Goal: Task Accomplishment & Management: Manage account settings

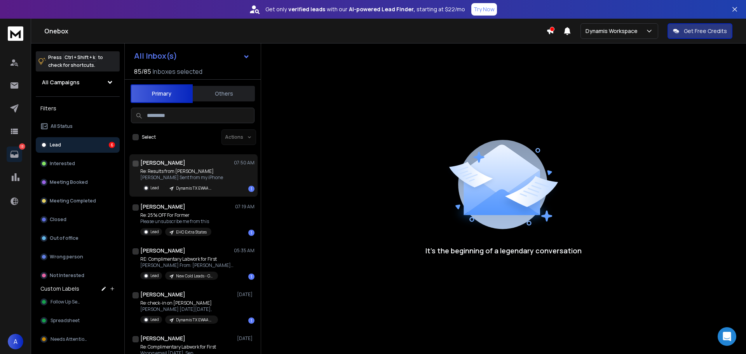
click at [176, 171] on p "Re: Results from [PERSON_NAME]" at bounding box center [181, 171] width 83 height 6
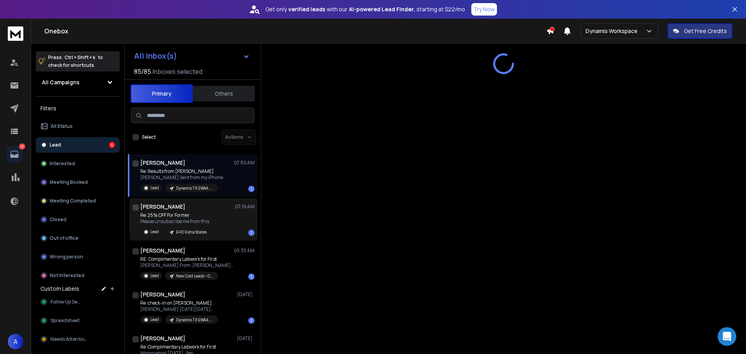
click at [207, 215] on p "Re: 25% OFF For Former" at bounding box center [175, 215] width 71 height 6
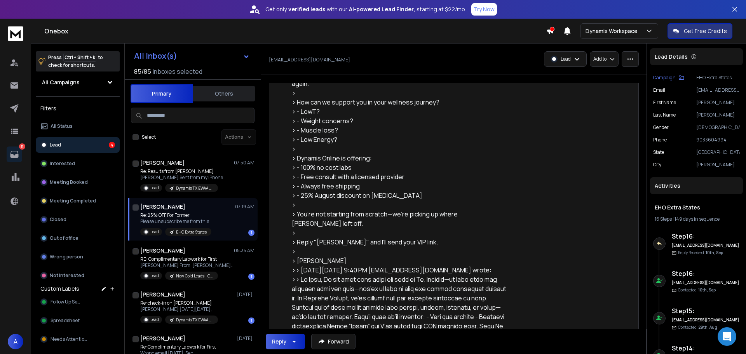
scroll to position [275, 0]
click at [199, 212] on p "Re: 25% OFF For Former" at bounding box center [175, 215] width 71 height 6
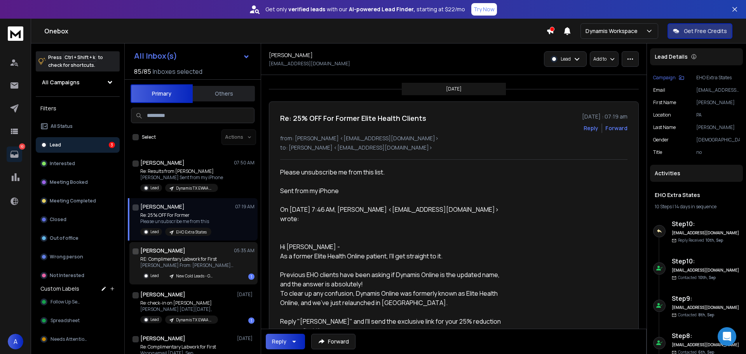
click at [199, 261] on p "RE: Complimentary Labwork for First" at bounding box center [186, 259] width 93 height 6
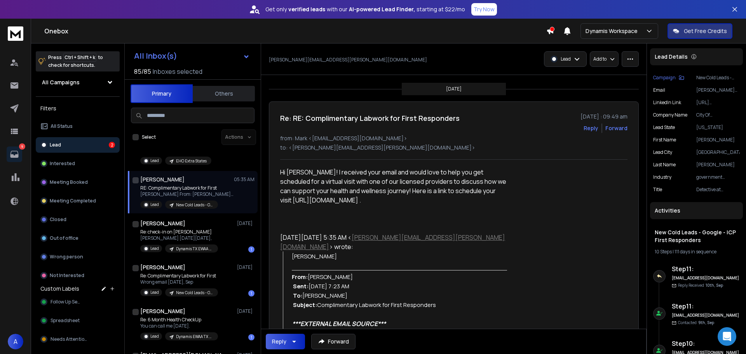
scroll to position [80, 0]
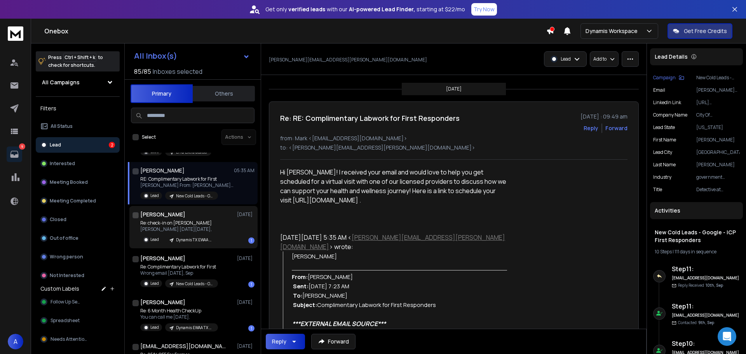
click at [180, 218] on h1 "[PERSON_NAME]" at bounding box center [162, 215] width 45 height 8
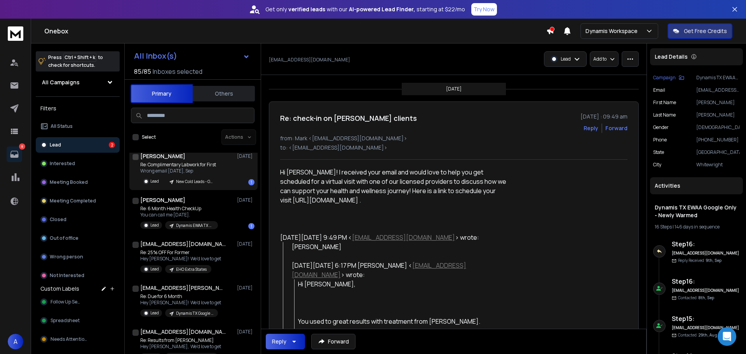
scroll to position [184, 0]
click at [176, 170] on p "Wrong email [DATE], Sep" at bounding box center [179, 169] width 78 height 6
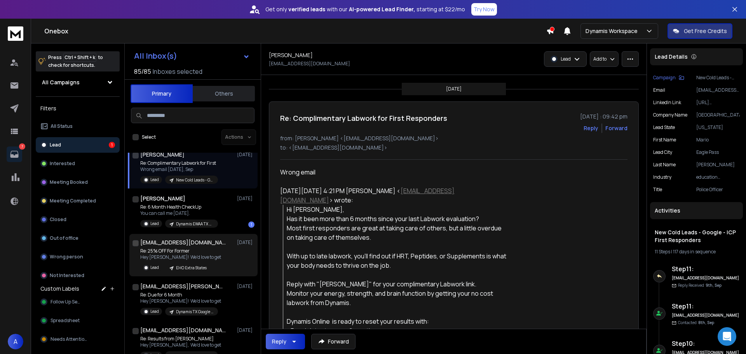
click at [201, 245] on h1 "[EMAIL_ADDRESS][DOMAIN_NAME]" at bounding box center [182, 243] width 85 height 8
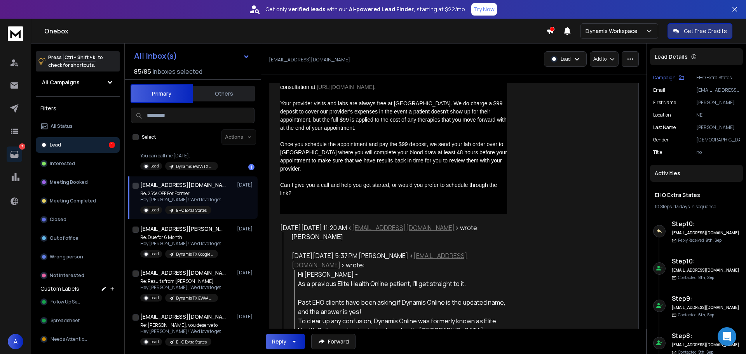
scroll to position [138, 0]
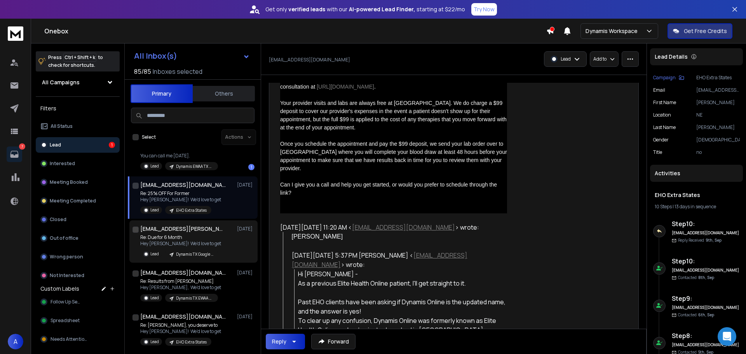
click at [178, 238] on p "Re: Due for 6 Month" at bounding box center [180, 237] width 81 height 6
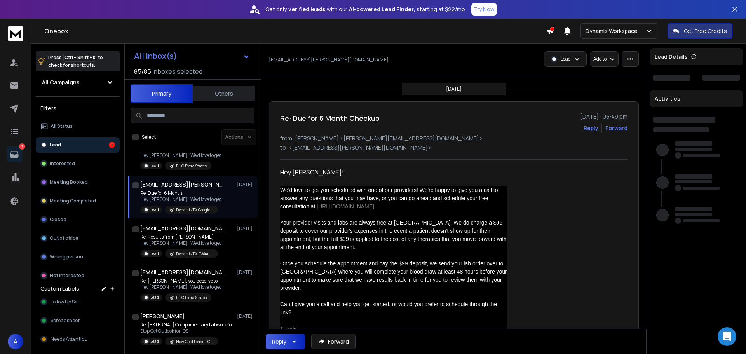
scroll to position [286, 0]
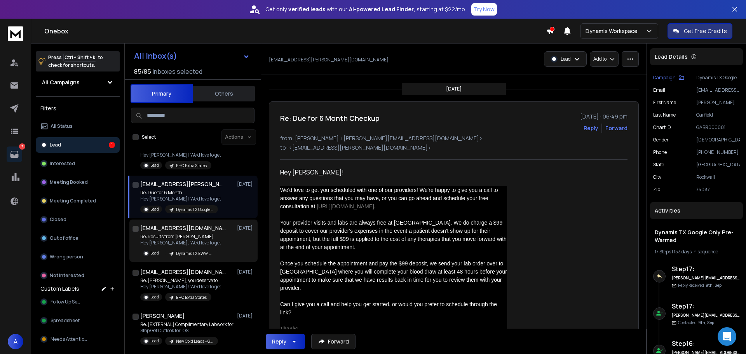
click at [199, 239] on p "Re: Results from [PERSON_NAME]" at bounding box center [180, 237] width 81 height 6
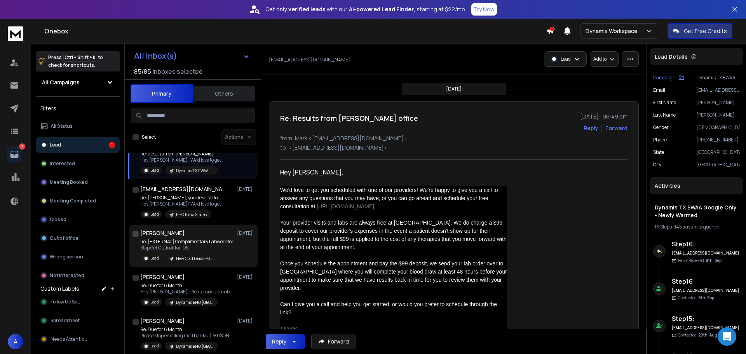
scroll to position [387, 0]
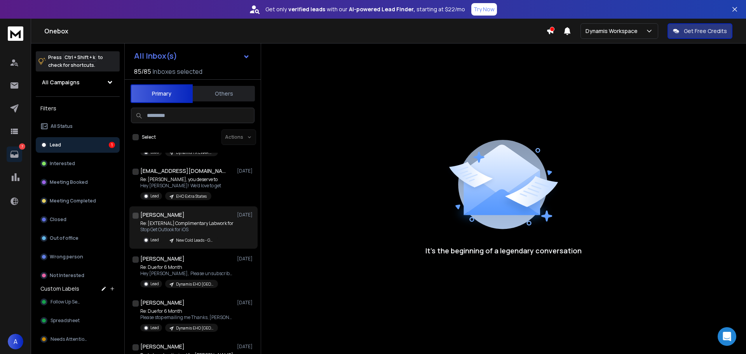
click at [215, 228] on p "Stop Get Outlook for iOS" at bounding box center [186, 230] width 93 height 6
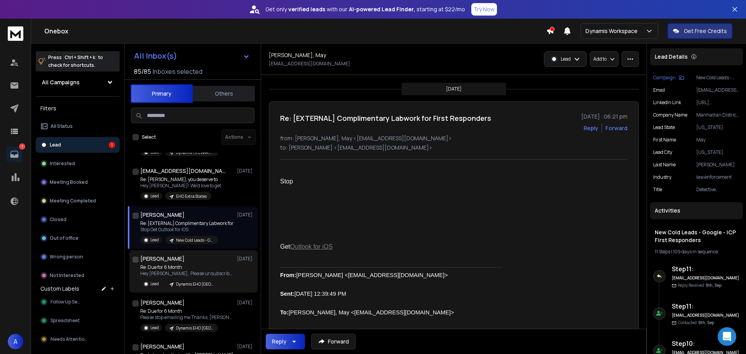
scroll to position [435, 0]
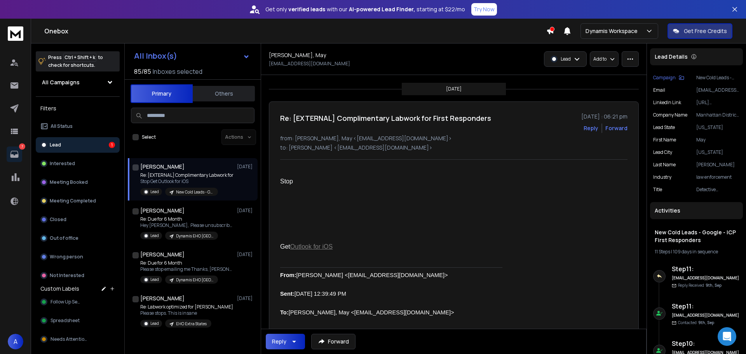
click at [220, 92] on button "Others" at bounding box center [224, 93] width 62 height 17
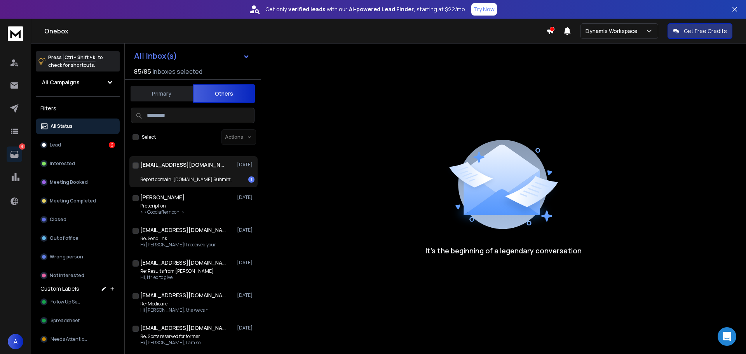
scroll to position [619, 0]
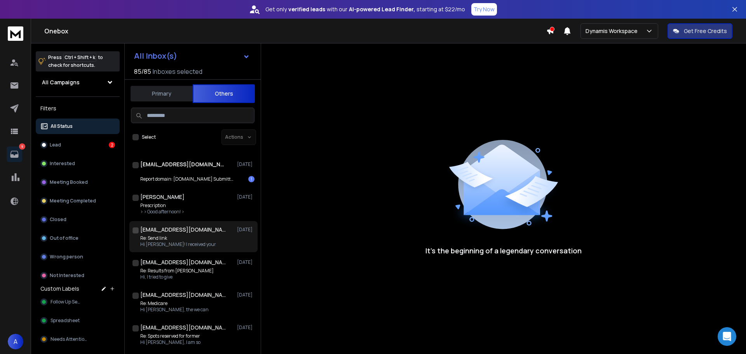
click at [169, 234] on div "[EMAIL_ADDRESS][DOMAIN_NAME] [DATE] Re: Send link Hi [PERSON_NAME]! I received …" at bounding box center [197, 237] width 114 height 22
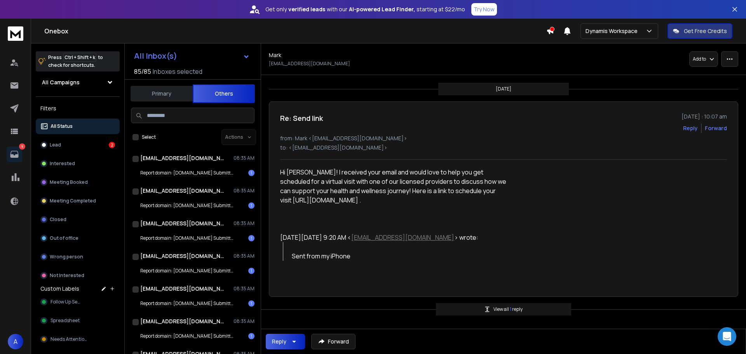
scroll to position [0, 0]
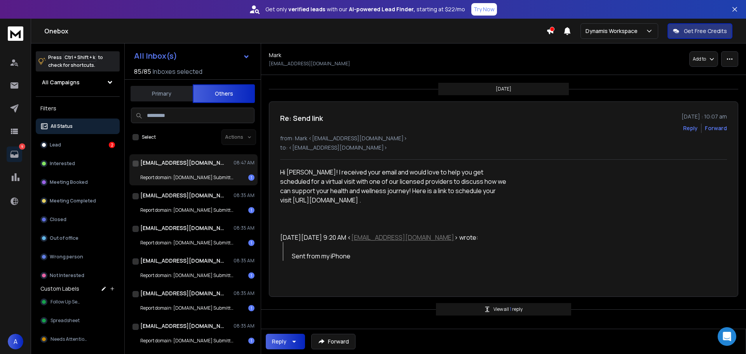
click at [176, 166] on h1 "[EMAIL_ADDRESS][DOMAIN_NAME]" at bounding box center [182, 163] width 85 height 8
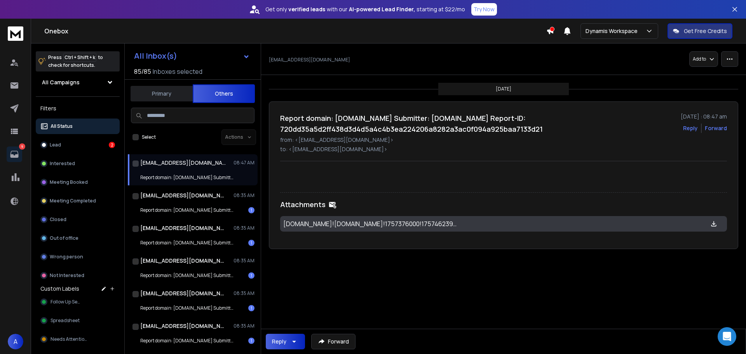
click at [176, 166] on h1 "[EMAIL_ADDRESS][DOMAIN_NAME]" at bounding box center [182, 163] width 85 height 8
click at [180, 173] on div "Report domain: [DOMAIN_NAME] Submitter: [DOMAIN_NAME]" at bounding box center [197, 174] width 114 height 12
click at [191, 170] on div "Report domain: [DOMAIN_NAME] Submitter: [DOMAIN_NAME]" at bounding box center [197, 174] width 114 height 12
click at [183, 174] on div "Report domain: [DOMAIN_NAME] Submitter: [DOMAIN_NAME]" at bounding box center [197, 174] width 114 height 12
click at [175, 174] on div "Report domain: [DOMAIN_NAME] Submitter: [DOMAIN_NAME]" at bounding box center [197, 174] width 114 height 12
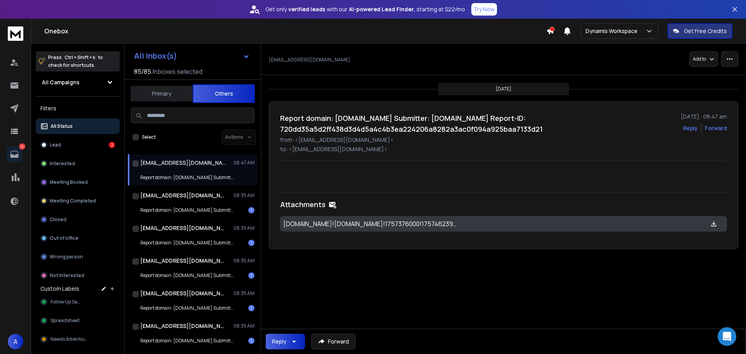
click at [175, 174] on div "Report domain: [DOMAIN_NAME] Submitter: [DOMAIN_NAME]" at bounding box center [197, 174] width 114 height 12
click at [136, 162] on button "button" at bounding box center [136, 163] width 6 height 6
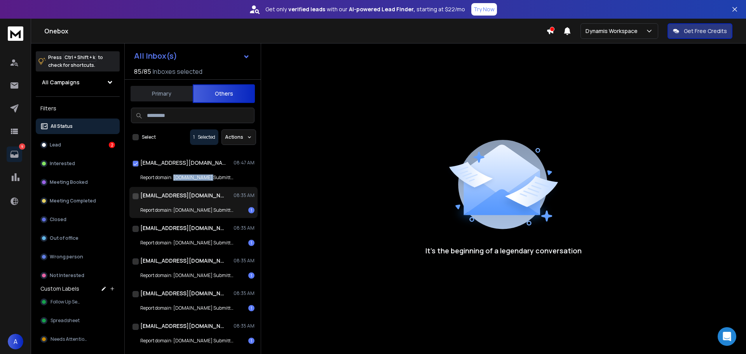
click at [134, 197] on button "button" at bounding box center [136, 196] width 6 height 6
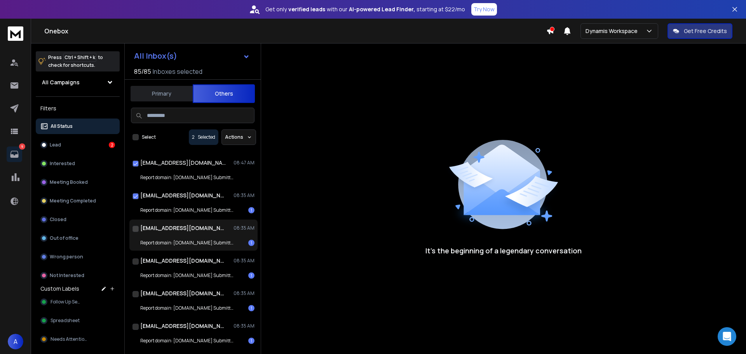
click at [132, 231] on div "[EMAIL_ADDRESS][DOMAIN_NAME] 08:35 AM Report domain: [DOMAIN_NAME] Submitter: […" at bounding box center [193, 235] width 128 height 31
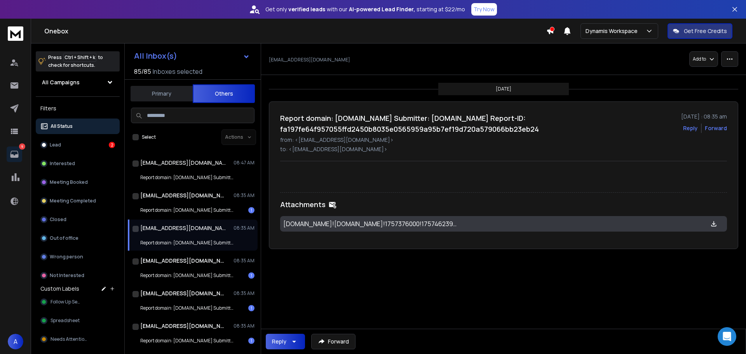
click at [135, 230] on button "button" at bounding box center [136, 229] width 6 height 6
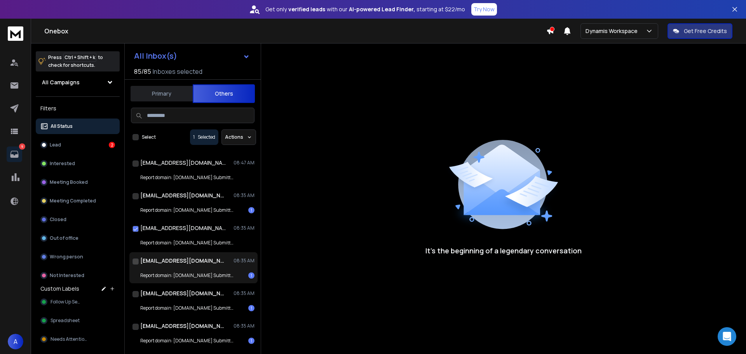
click at [136, 260] on button "button" at bounding box center [136, 261] width 6 height 6
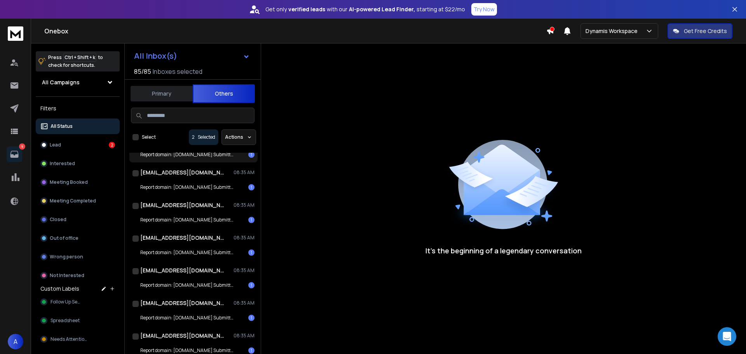
scroll to position [135, 0]
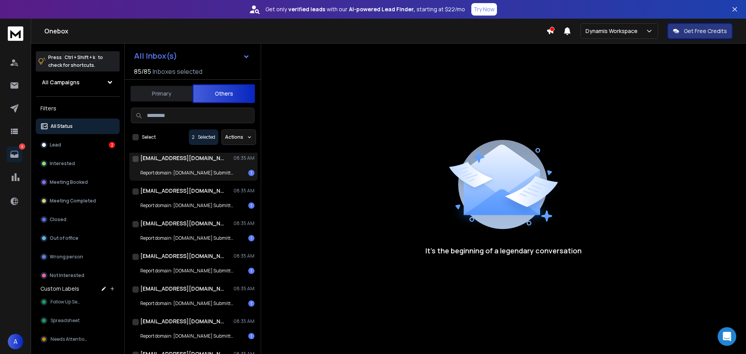
click at [136, 156] on button "button" at bounding box center [136, 159] width 6 height 6
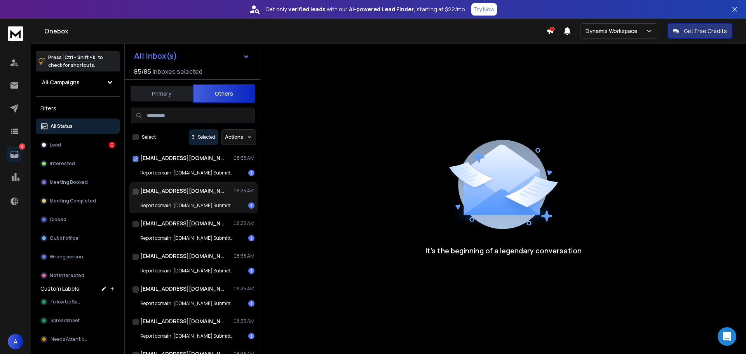
click at [136, 194] on button "button" at bounding box center [136, 191] width 6 height 6
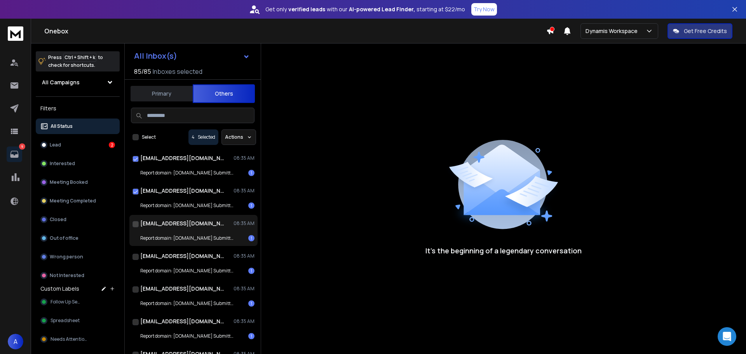
click at [136, 225] on button "button" at bounding box center [136, 224] width 6 height 6
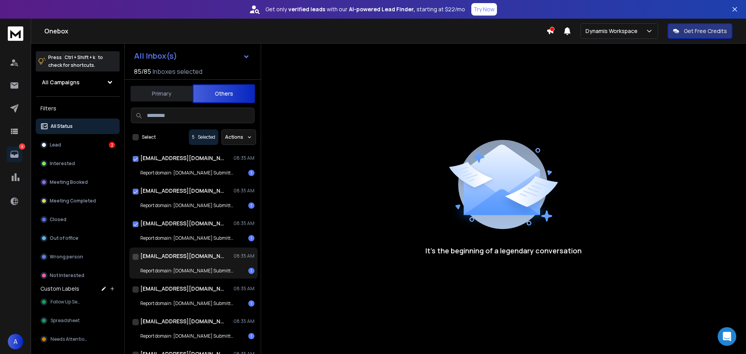
click at [136, 258] on button "button" at bounding box center [136, 257] width 6 height 6
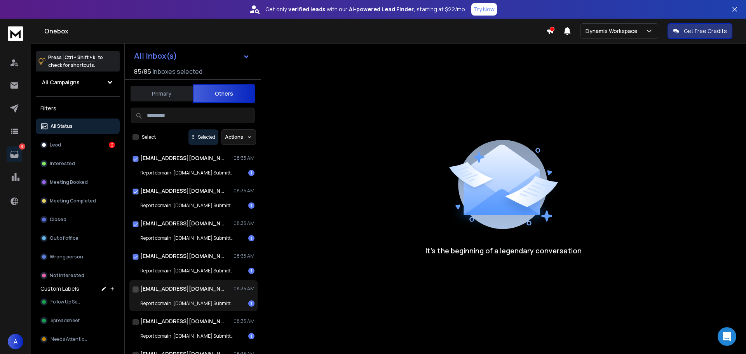
click at [136, 294] on div at bounding box center [136, 295] width 6 height 19
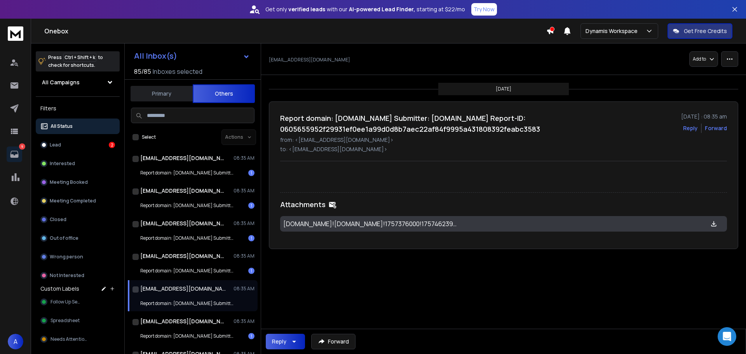
click at [135, 290] on button "button" at bounding box center [136, 289] width 6 height 6
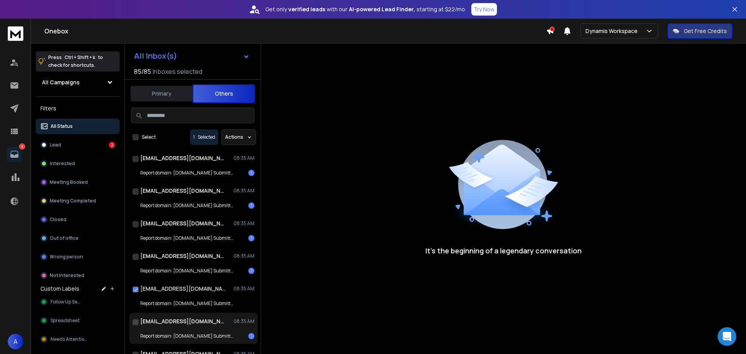
click at [134, 322] on button "button" at bounding box center [136, 322] width 6 height 6
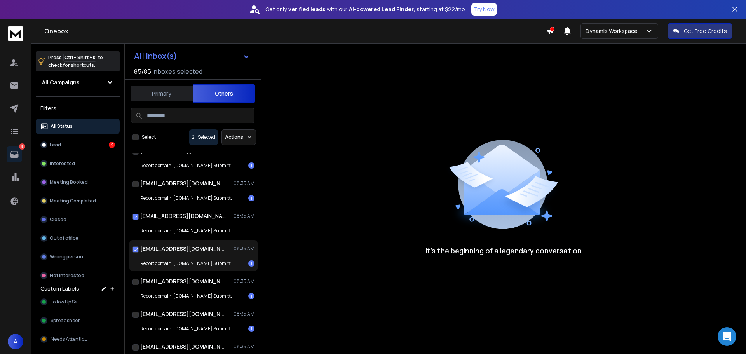
scroll to position [208, 0]
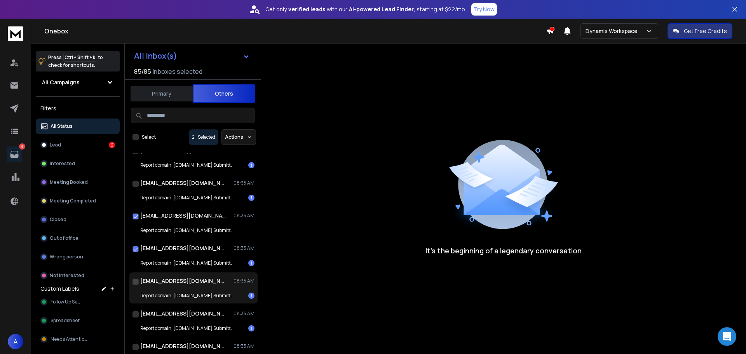
click at [134, 280] on button "button" at bounding box center [136, 282] width 6 height 6
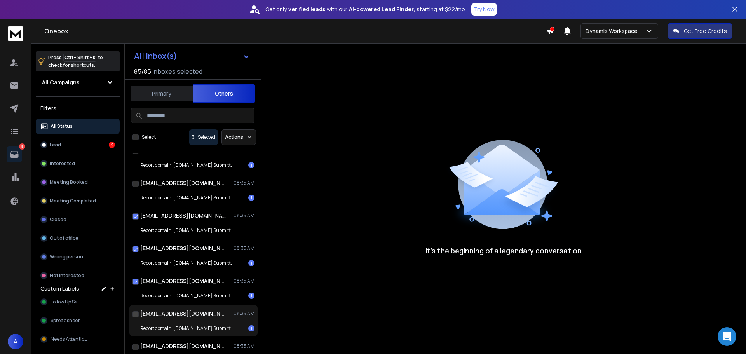
click at [137, 313] on button "button" at bounding box center [136, 314] width 6 height 6
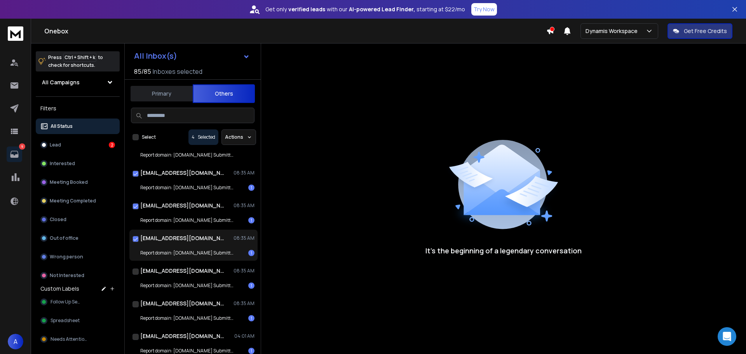
scroll to position [288, 0]
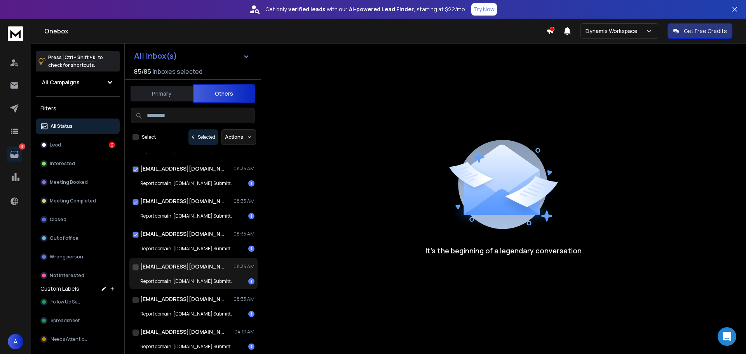
click at [135, 268] on button "button" at bounding box center [136, 267] width 6 height 6
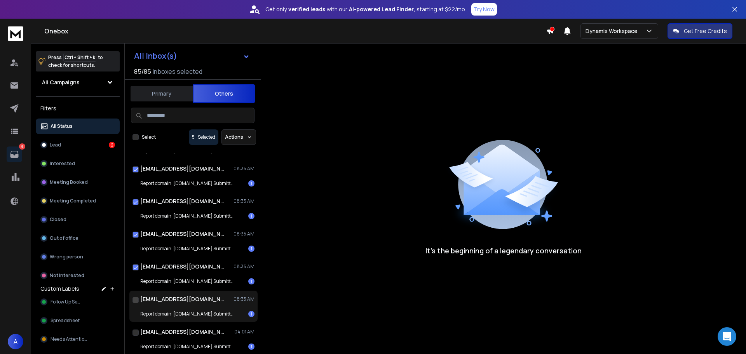
click at [134, 295] on div "[EMAIL_ADDRESS][DOMAIN_NAME] 08:35 AM Report domain: [DOMAIN_NAME] Submitter: […" at bounding box center [193, 306] width 128 height 31
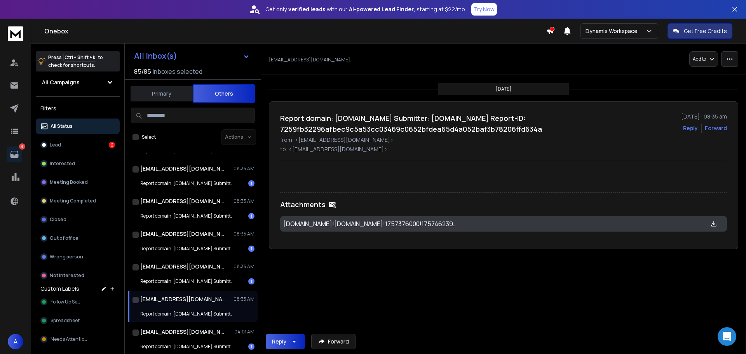
click at [135, 300] on button "button" at bounding box center [136, 300] width 6 height 6
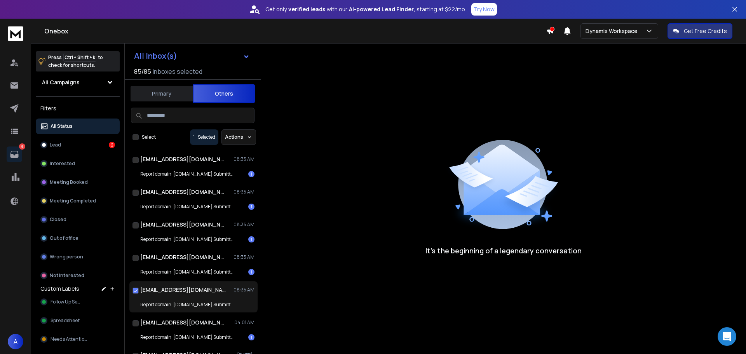
scroll to position [297, 0]
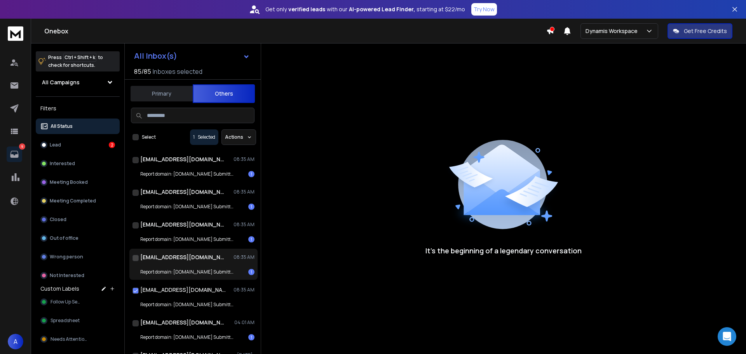
click at [137, 258] on button "button" at bounding box center [136, 258] width 6 height 6
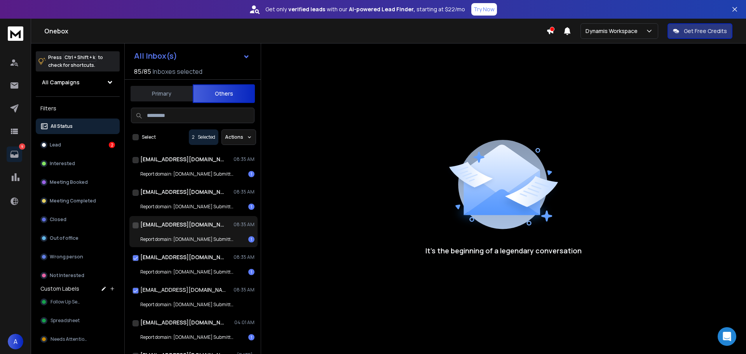
click at [137, 223] on button "button" at bounding box center [136, 225] width 6 height 6
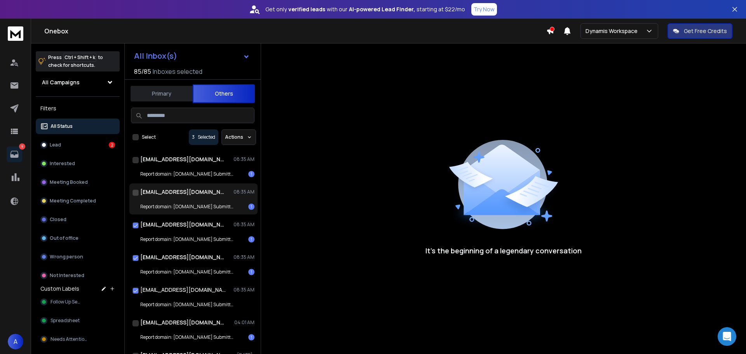
click at [134, 194] on button "button" at bounding box center [136, 193] width 6 height 6
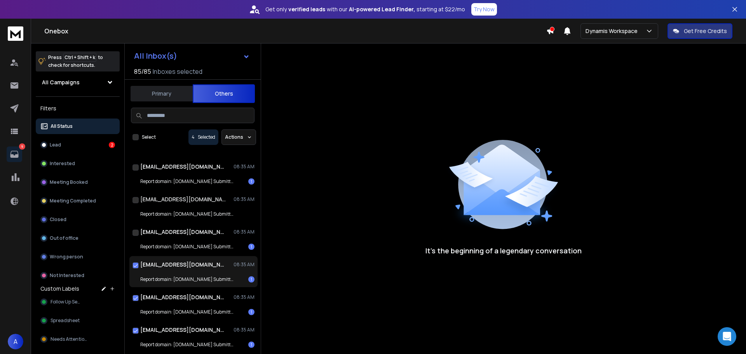
scroll to position [224, 0]
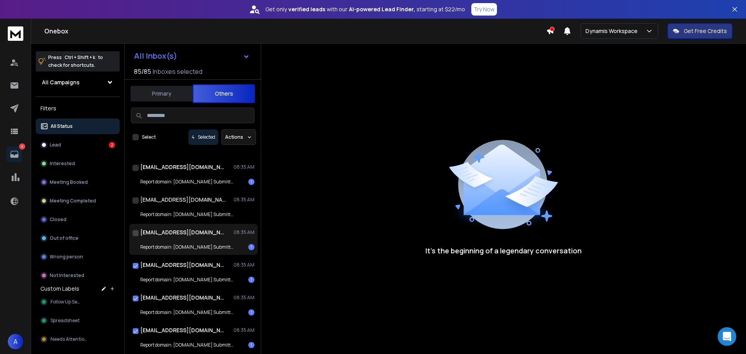
click at [134, 234] on button "button" at bounding box center [136, 233] width 6 height 6
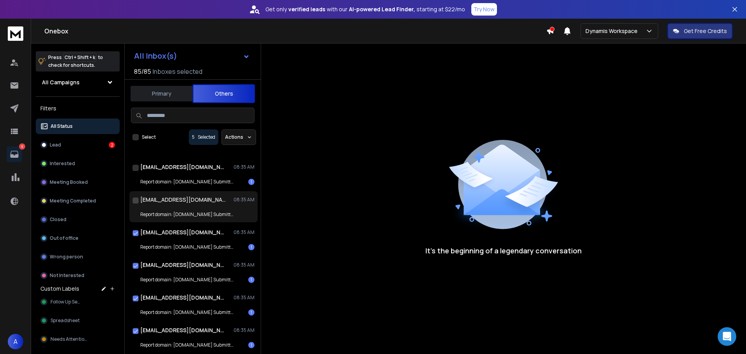
click at [136, 199] on button "button" at bounding box center [136, 200] width 6 height 6
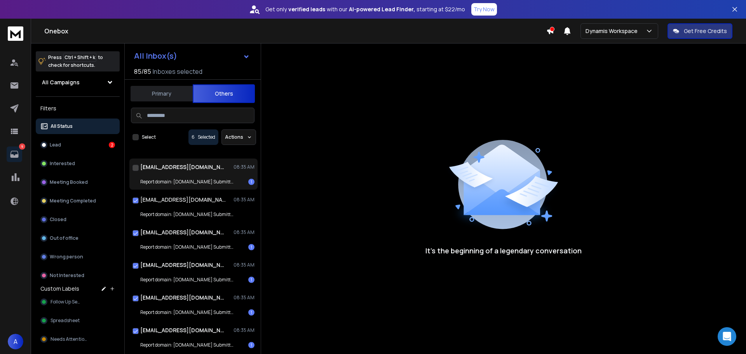
click at [136, 171] on div at bounding box center [136, 174] width 6 height 19
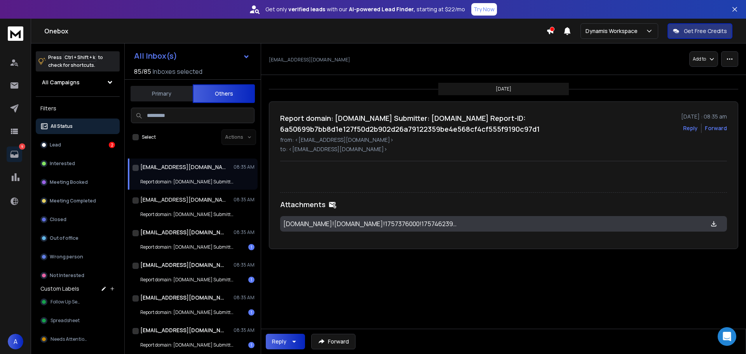
click at [136, 171] on div at bounding box center [136, 174] width 6 height 19
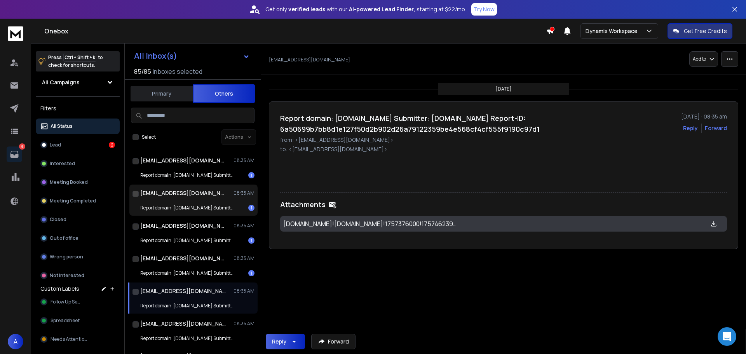
scroll to position [0, 0]
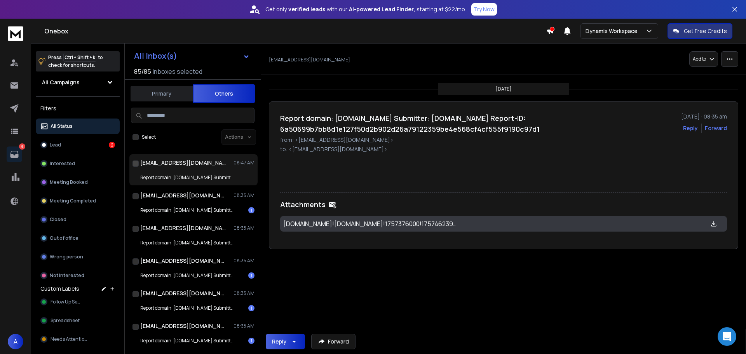
click at [136, 166] on button "button" at bounding box center [136, 163] width 6 height 6
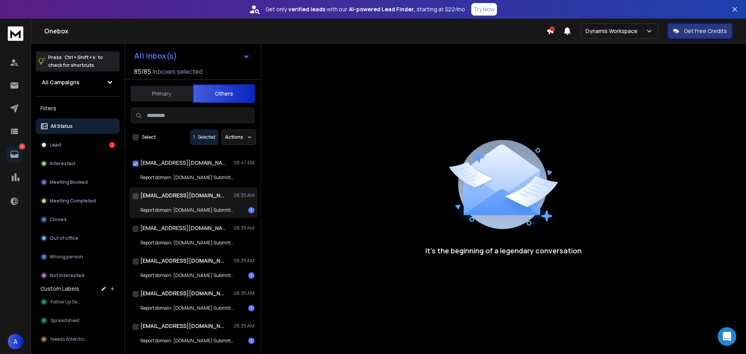
click at [135, 198] on button "button" at bounding box center [136, 196] width 6 height 6
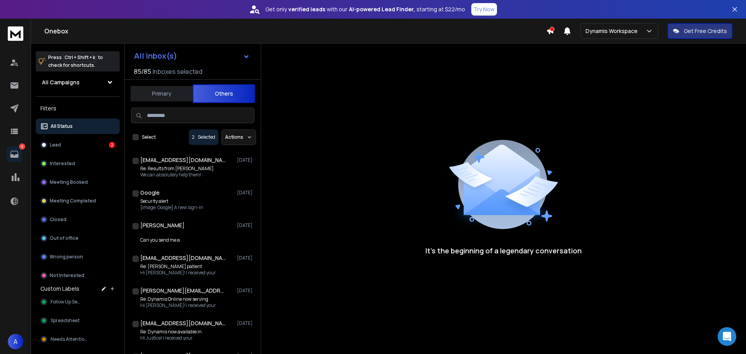
scroll to position [884, 0]
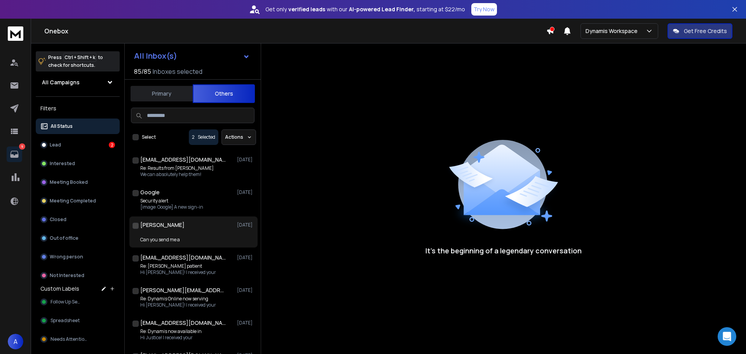
click at [180, 237] on p "Can you send me a" at bounding box center [160, 240] width 40 height 6
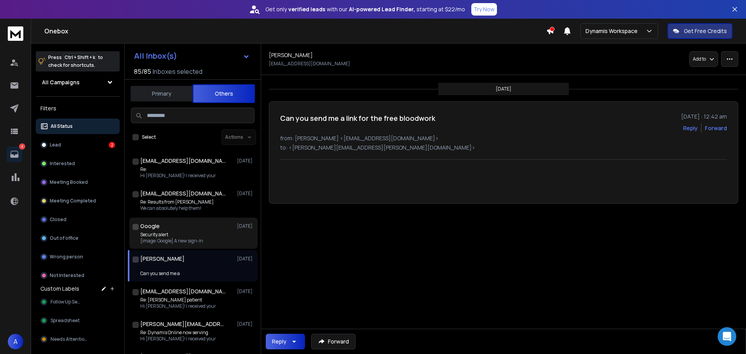
scroll to position [850, 0]
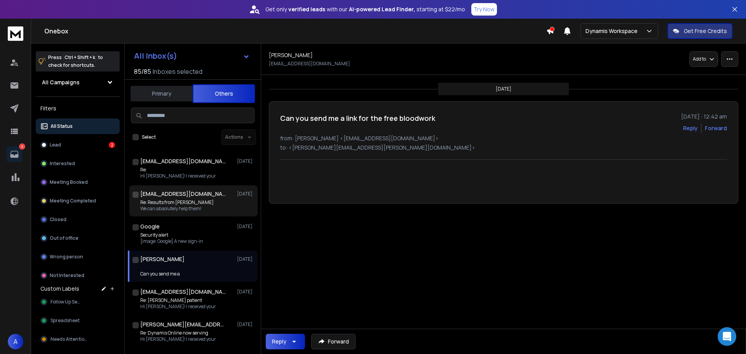
click at [183, 209] on p "We can absolutely help them!" at bounding box center [176, 209] width 73 height 6
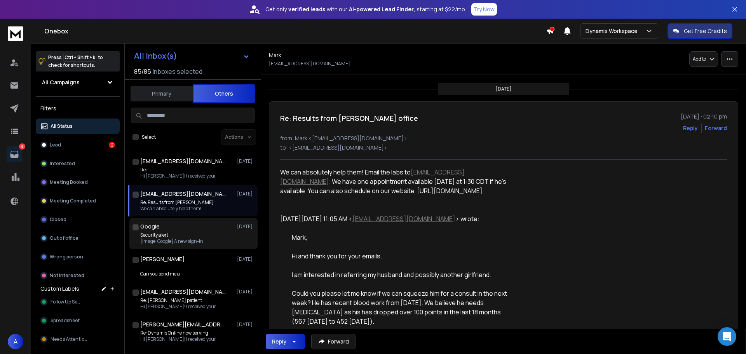
click at [186, 235] on p "Security alert" at bounding box center [171, 235] width 63 height 6
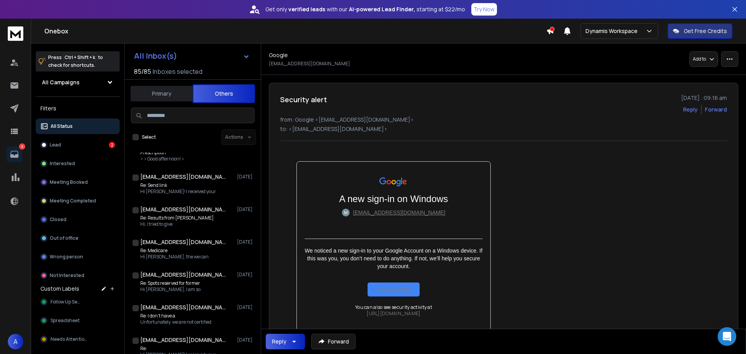
scroll to position [636, 0]
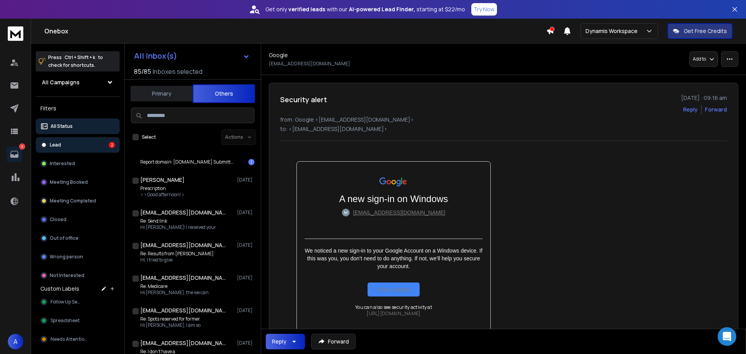
click at [61, 146] on button "Lead 2" at bounding box center [78, 145] width 84 height 16
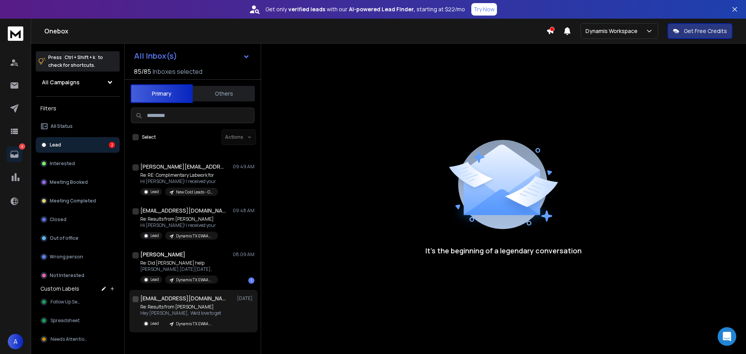
scroll to position [0, 0]
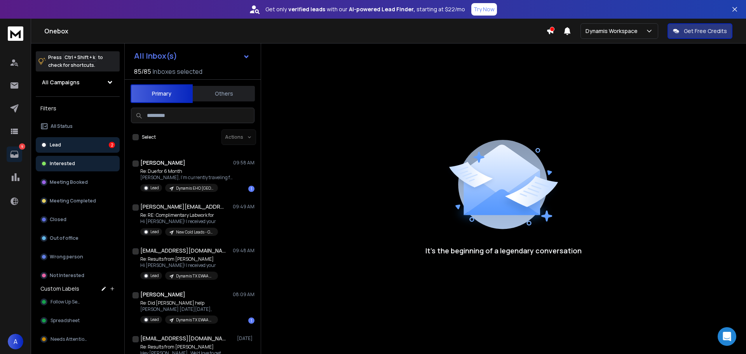
click at [75, 162] on button "Interested" at bounding box center [78, 164] width 84 height 16
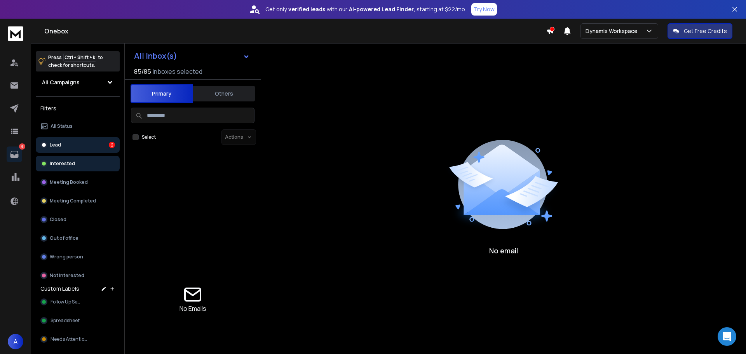
click at [78, 138] on button "Lead 2" at bounding box center [78, 145] width 84 height 16
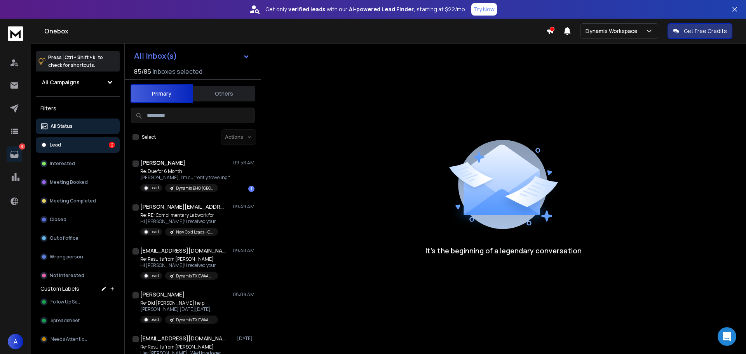
click at [81, 120] on button "All Status" at bounding box center [78, 127] width 84 height 16
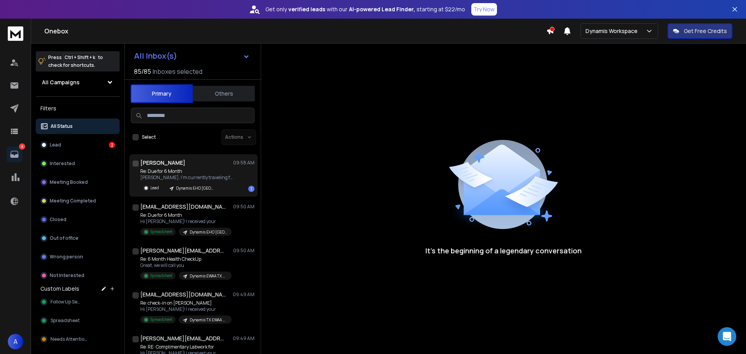
click at [172, 169] on p "Re: Due for 6 Month" at bounding box center [186, 171] width 93 height 6
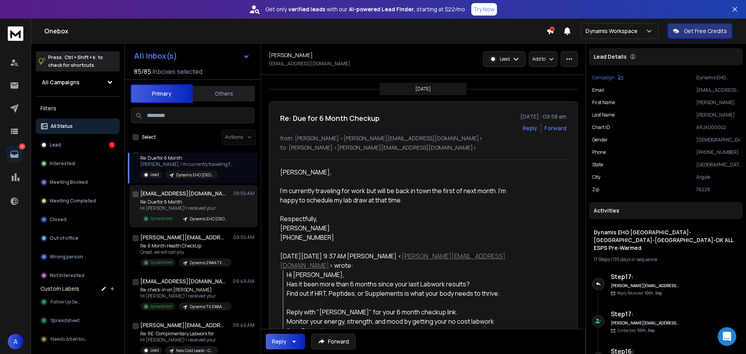
scroll to position [15, 0]
click at [214, 207] on p "Hi [PERSON_NAME]! I received your" at bounding box center [185, 206] width 91 height 6
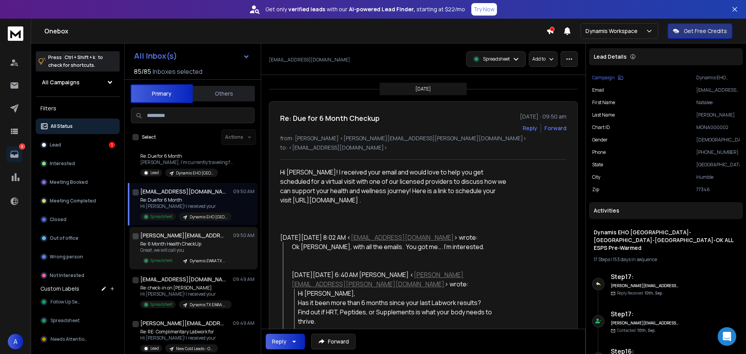
click at [198, 244] on p "Re: 6 Month Health CheckUp" at bounding box center [185, 244] width 91 height 6
